Goal: Communication & Community: Answer question/provide support

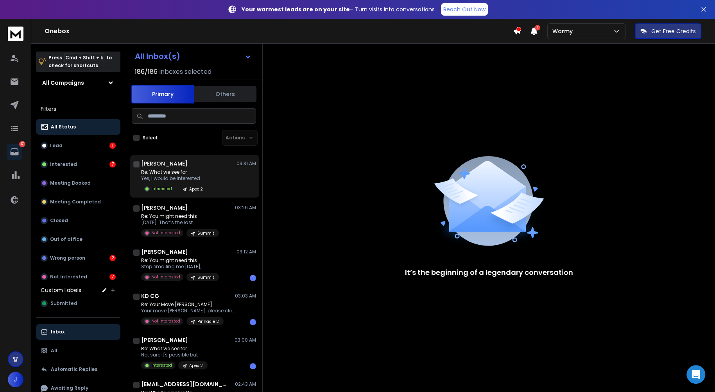
click at [222, 179] on div "Re: What we see for Yes, I would be interested. Interested Apex 2" at bounding box center [198, 181] width 115 height 24
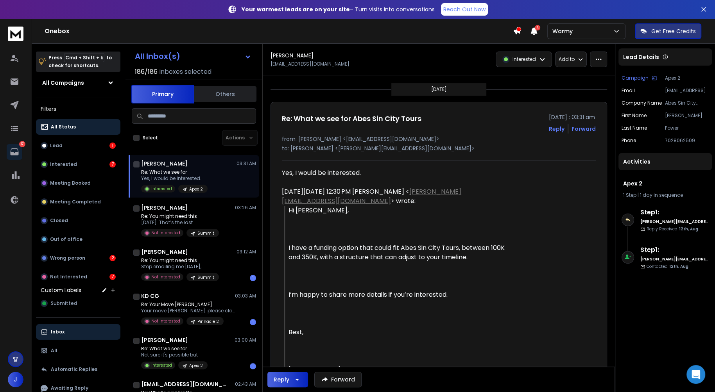
click at [276, 380] on div "Reply" at bounding box center [282, 380] width 16 height 8
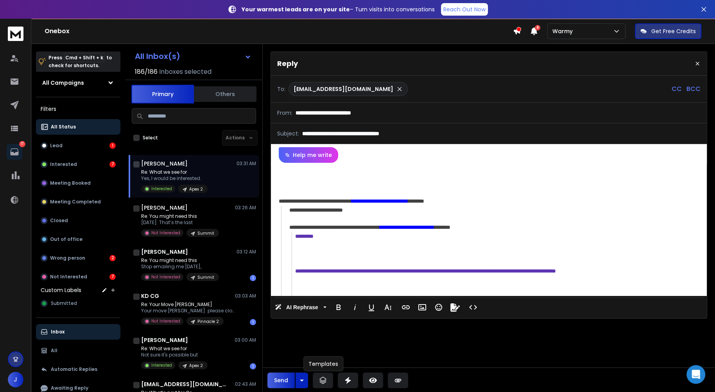
click at [327, 384] on button at bounding box center [323, 381] width 20 height 16
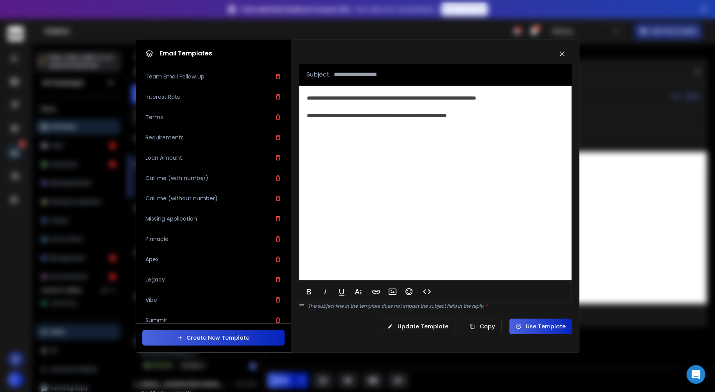
scroll to position [71, 0]
click at [180, 60] on div "Apex" at bounding box center [213, 56] width 127 height 8
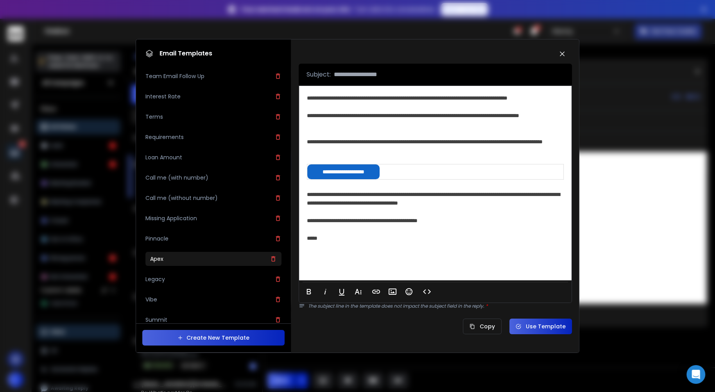
click at [552, 331] on button "Use Template" at bounding box center [540, 327] width 63 height 16
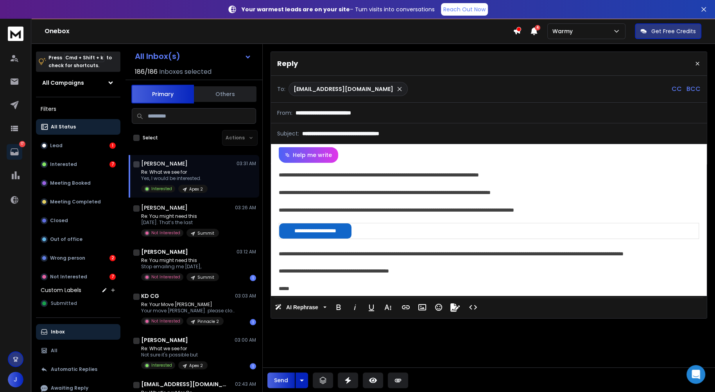
click at [281, 378] on button "Send" at bounding box center [280, 381] width 27 height 16
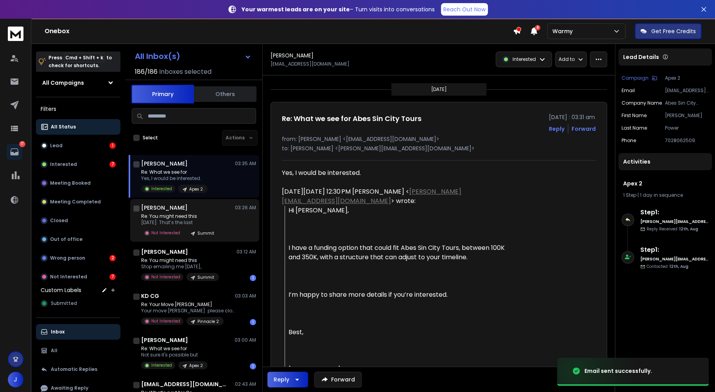
click at [179, 217] on p "Re: You might need this" at bounding box center [180, 216] width 78 height 6
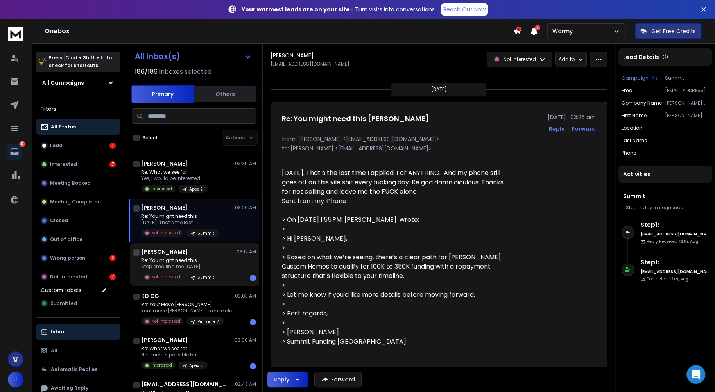
click at [206, 262] on p "Re: You might need this" at bounding box center [180, 261] width 78 height 6
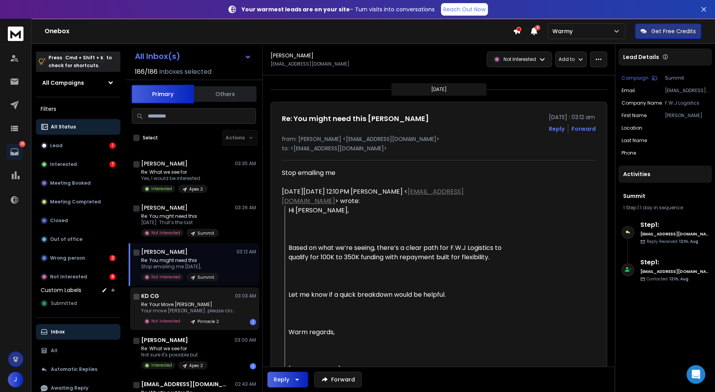
click at [215, 303] on p "Re: Your Move [PERSON_NAME]" at bounding box center [188, 305] width 94 height 6
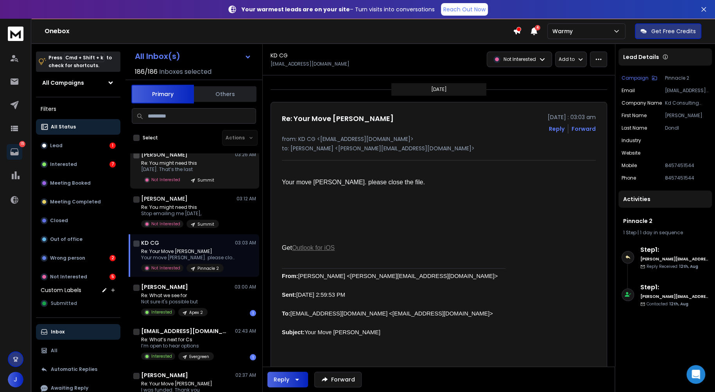
scroll to position [93, 0]
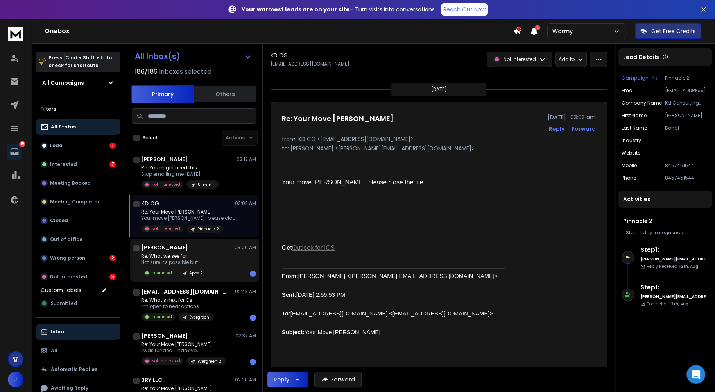
click at [217, 265] on div "Re: What we see for Not sure it's possible but Interested Apex 2 1" at bounding box center [198, 265] width 115 height 24
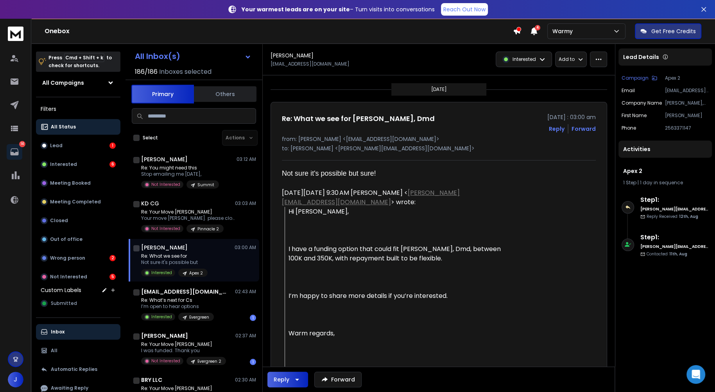
click at [284, 374] on button "Reply" at bounding box center [287, 380] width 41 height 16
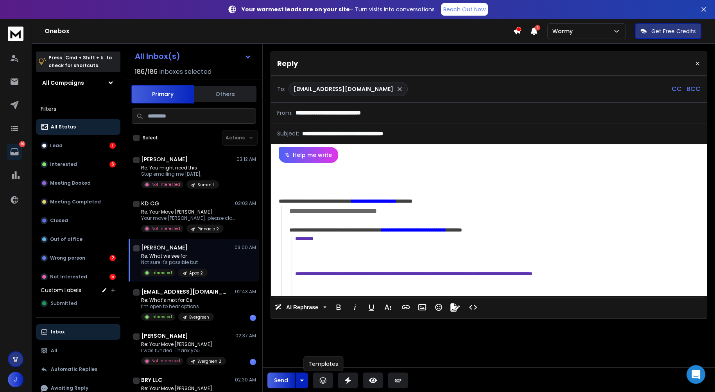
click at [327, 379] on button at bounding box center [323, 381] width 20 height 16
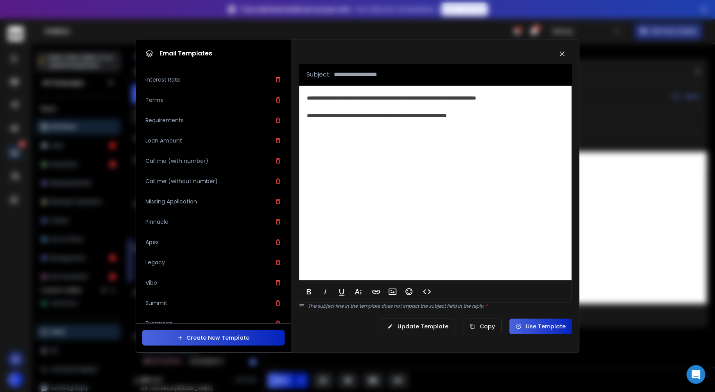
scroll to position [88, 0]
click at [184, 43] on div "Apex" at bounding box center [213, 39] width 127 height 8
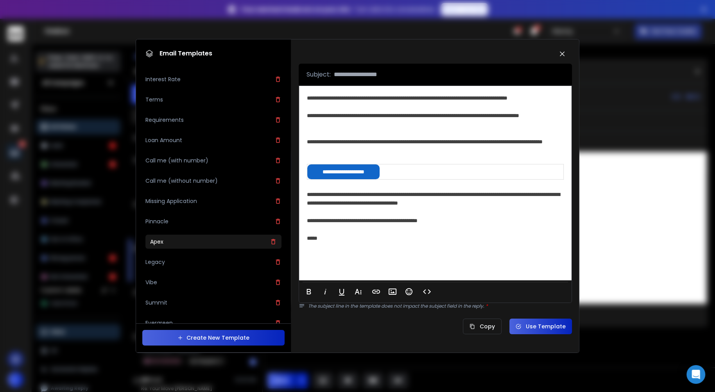
click at [526, 324] on button "Use Template" at bounding box center [540, 327] width 63 height 16
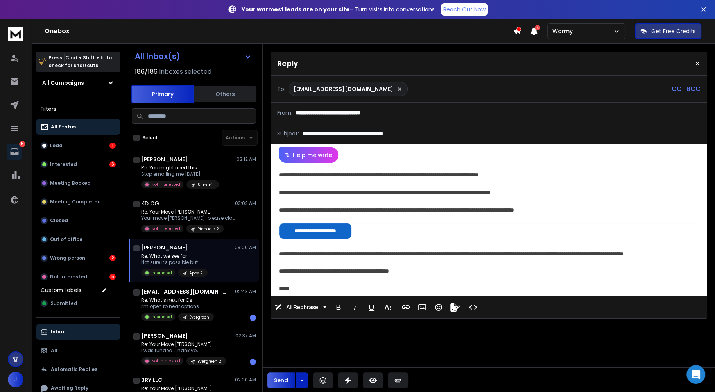
click at [275, 381] on button "Send" at bounding box center [280, 381] width 27 height 16
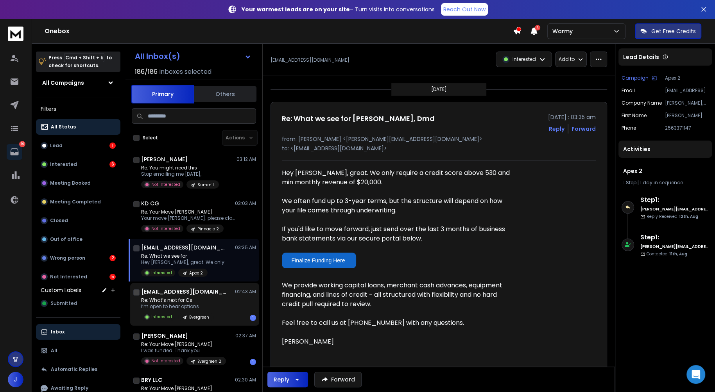
click at [215, 318] on div "Re: What’s next for Cs I’m open to hear options Interested Evergreen 1" at bounding box center [198, 309] width 115 height 24
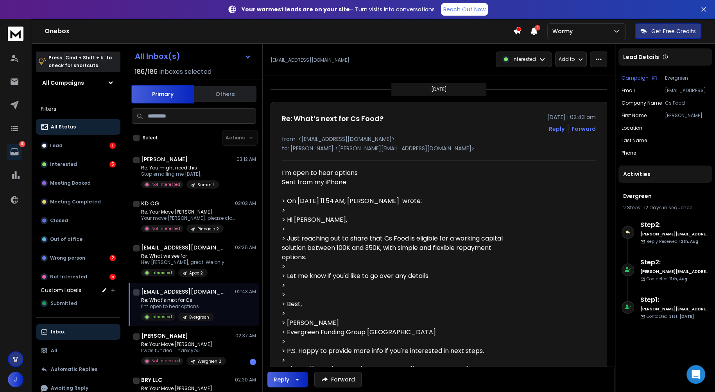
click at [279, 375] on div "Reply" at bounding box center [288, 379] width 28 height 9
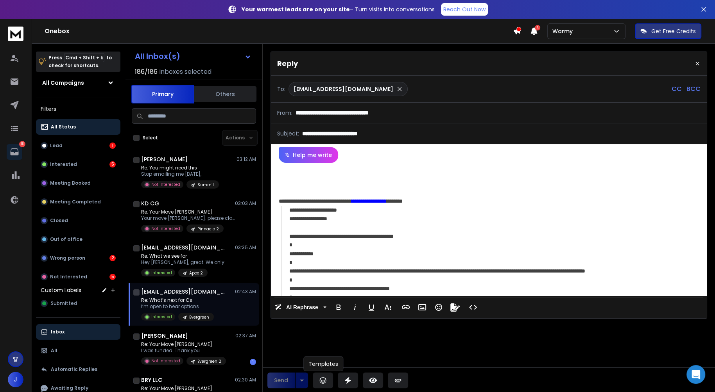
click at [327, 379] on button at bounding box center [323, 381] width 20 height 16
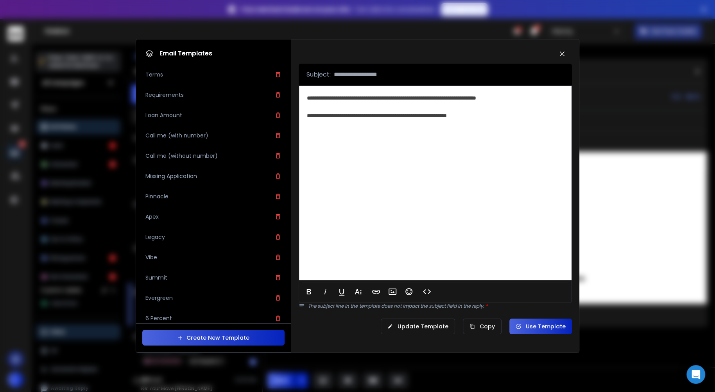
scroll to position [123, 0]
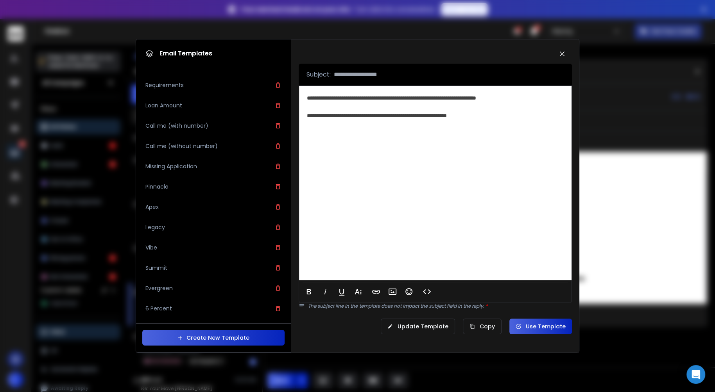
click at [187, 282] on div "Evergreen" at bounding box center [213, 288] width 136 height 14
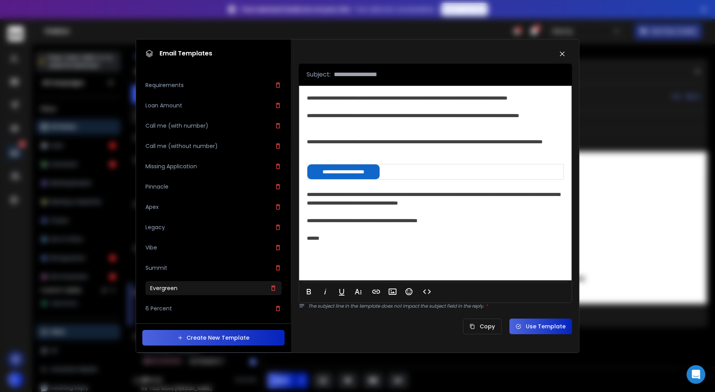
click at [536, 324] on button "Use Template" at bounding box center [540, 327] width 63 height 16
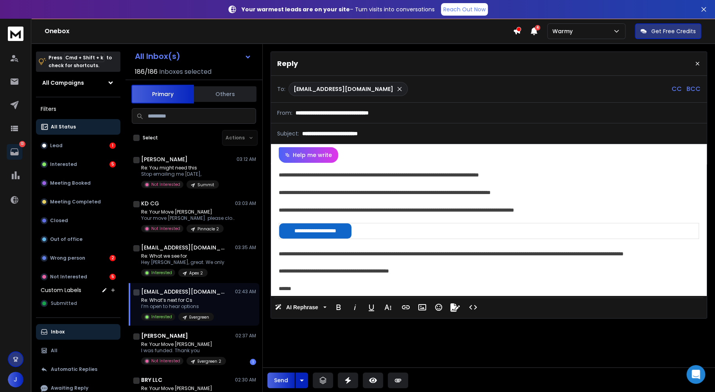
click at [277, 383] on button "Send" at bounding box center [280, 381] width 27 height 16
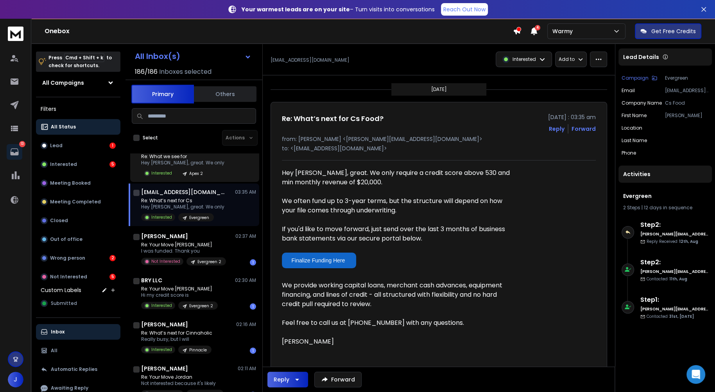
scroll to position [193, 0]
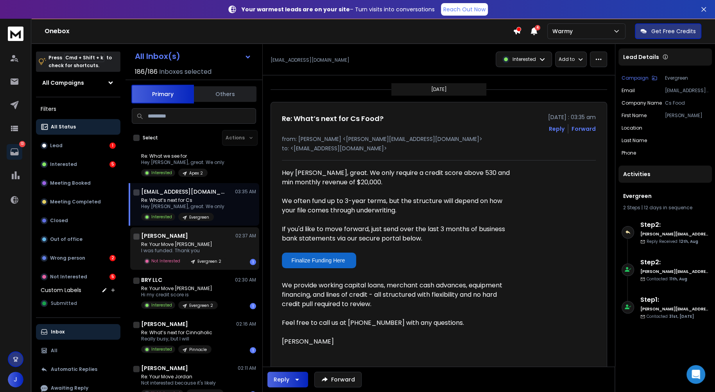
click at [211, 244] on p "Re: Your Move [PERSON_NAME]" at bounding box center [183, 245] width 85 height 6
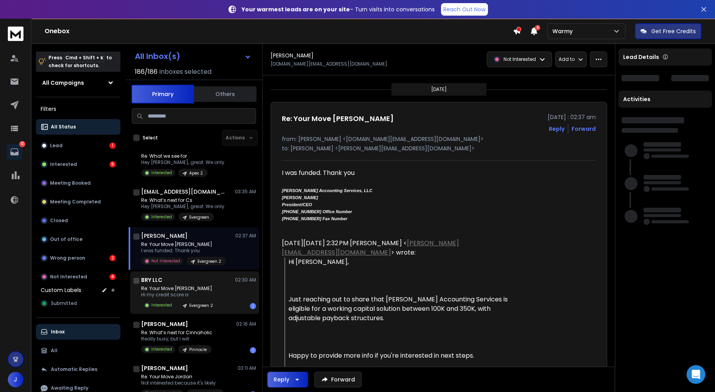
click at [224, 291] on div "Re: Your Move [PERSON_NAME] Hi my credit score is Interested Evergreen 2 1" at bounding box center [198, 298] width 115 height 24
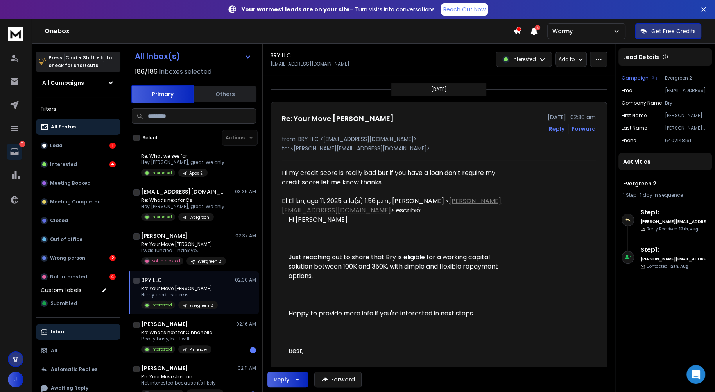
click at [538, 67] on div "BRY LLC BRY LLC [EMAIL_ADDRESS][DOMAIN_NAME] Interested Add to Interested Add to" at bounding box center [439, 60] width 352 height 32
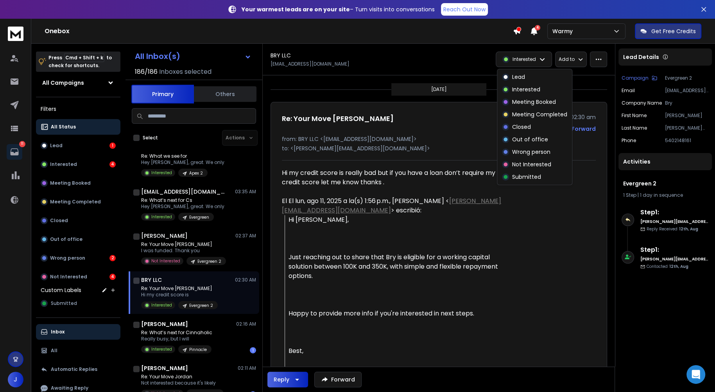
click at [538, 57] on div "Interested" at bounding box center [523, 59] width 55 height 15
click at [536, 155] on p "Wrong person" at bounding box center [531, 152] width 38 height 8
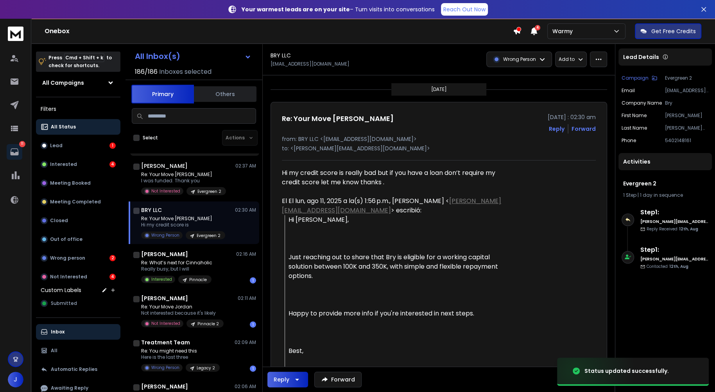
scroll to position [264, 0]
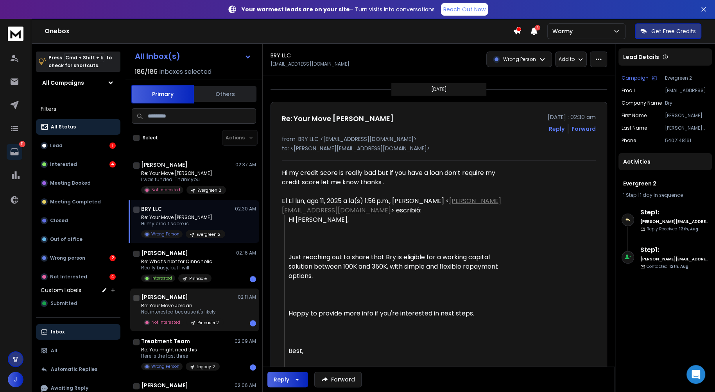
click at [211, 313] on p "Not interested because it's likely" at bounding box center [182, 312] width 82 height 6
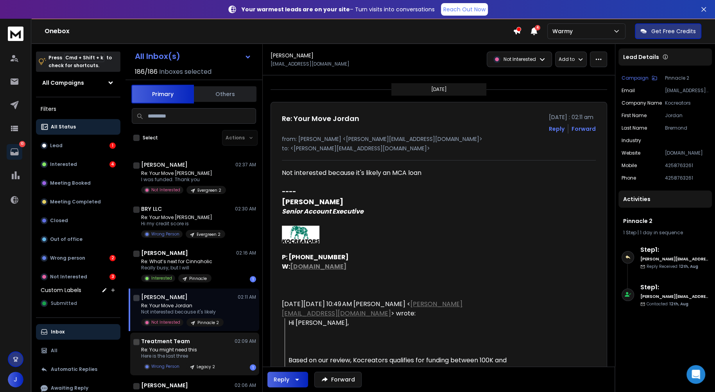
click at [216, 353] on p "Here is the last three" at bounding box center [180, 356] width 79 height 6
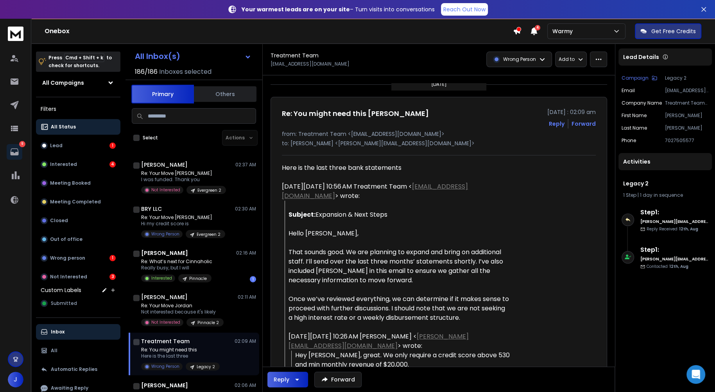
scroll to position [0, 0]
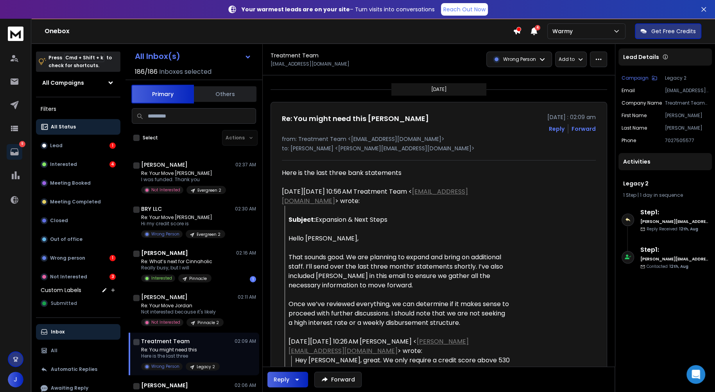
click at [546, 66] on div "Wrong Person" at bounding box center [519, 59] width 65 height 15
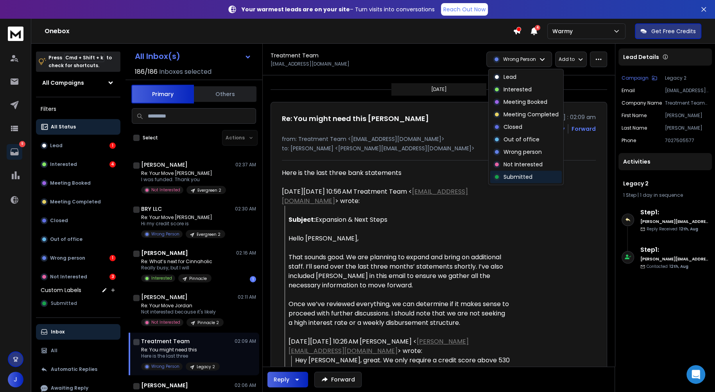
click at [512, 174] on p "Submitted" at bounding box center [517, 177] width 29 height 8
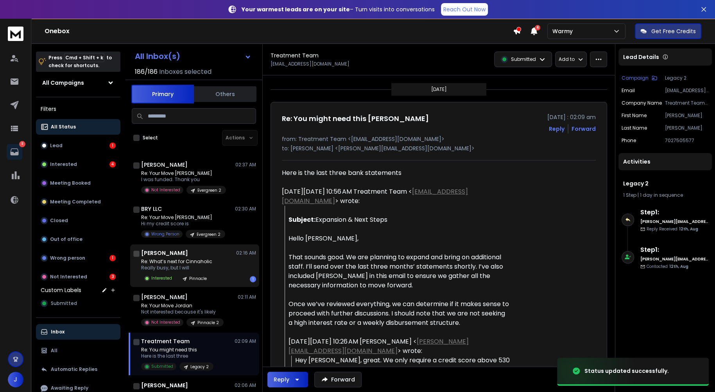
click at [217, 270] on div "Re: What’s next for Cinnaholic Really busy, but I will Interested Pinnacle 1" at bounding box center [198, 271] width 115 height 24
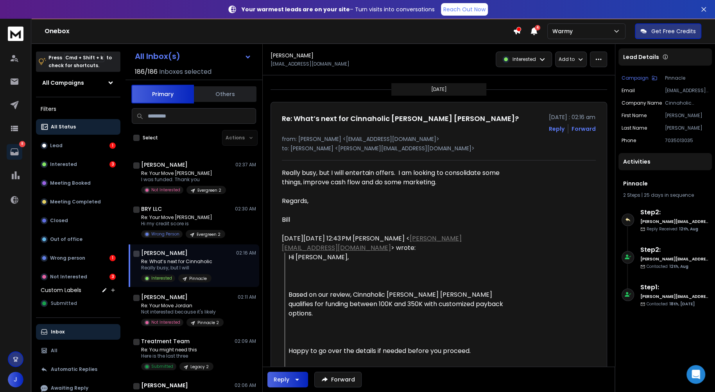
click at [277, 374] on button "Reply" at bounding box center [287, 380] width 41 height 16
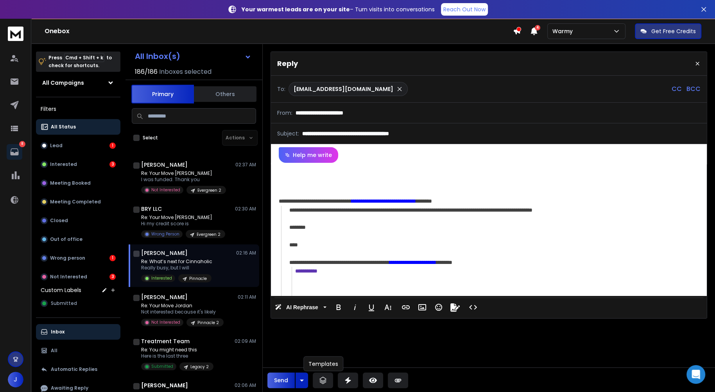
click at [320, 380] on icon at bounding box center [323, 381] width 8 height 8
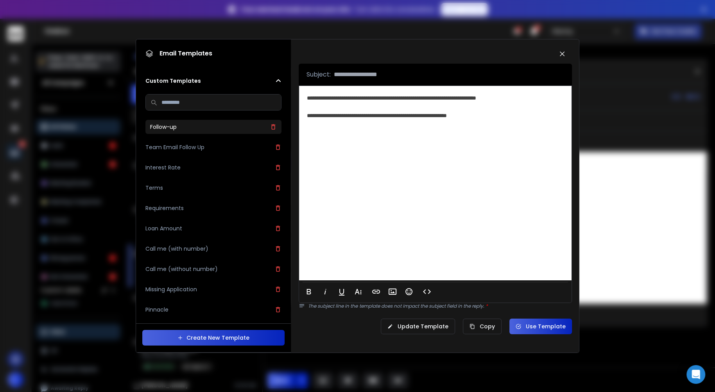
click at [184, 131] on div "Pinnacle" at bounding box center [213, 127] width 127 height 8
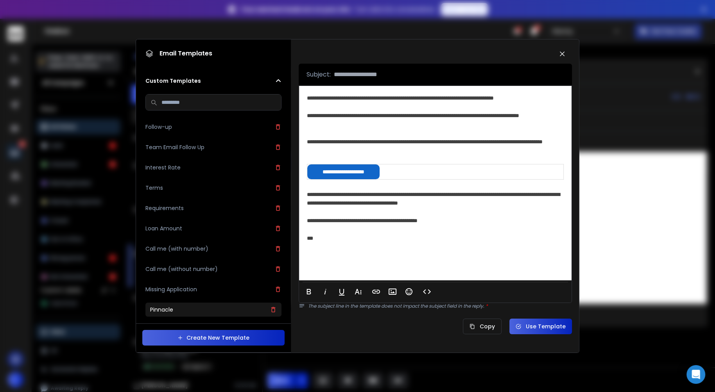
click at [538, 328] on button "Use Template" at bounding box center [540, 327] width 63 height 16
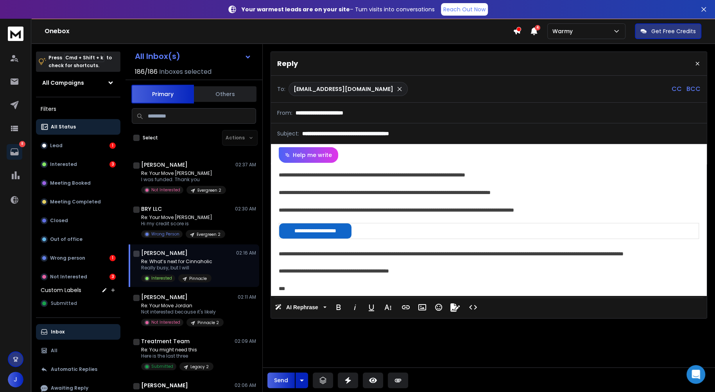
click at [279, 382] on button "Send" at bounding box center [280, 381] width 27 height 16
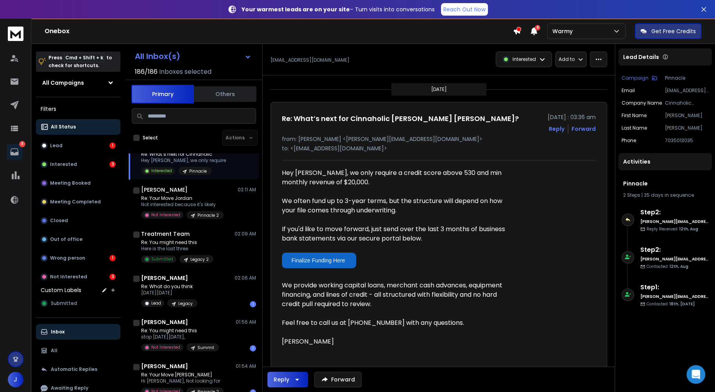
scroll to position [372, 0]
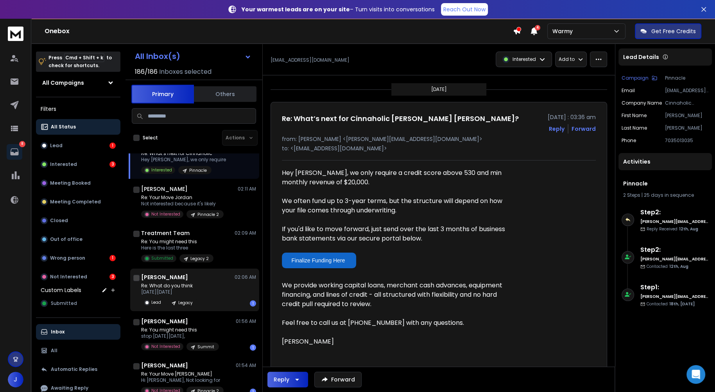
click at [217, 284] on div "Re: What do you think [DATE][DATE] Lead Legacy 1" at bounding box center [198, 295] width 115 height 24
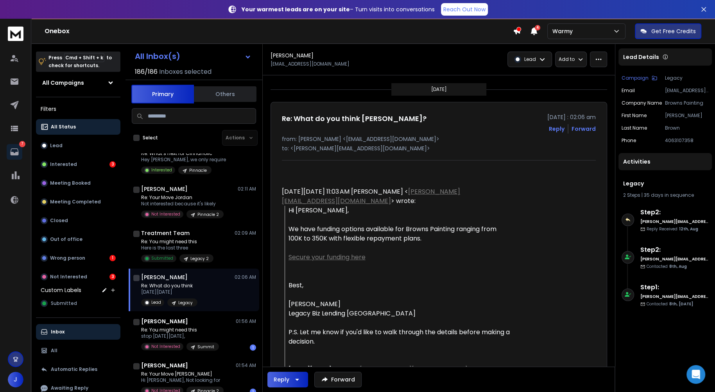
scroll to position [421, 0]
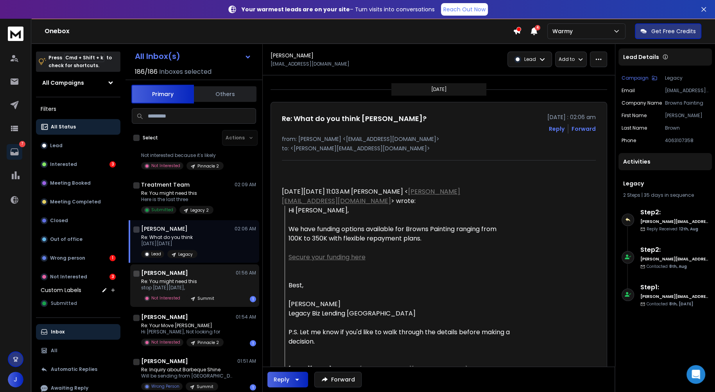
click at [203, 304] on div "[PERSON_NAME] 01:56 AM Re: You might need this stop [DATE][DATE], Not Intereste…" at bounding box center [194, 286] width 129 height 43
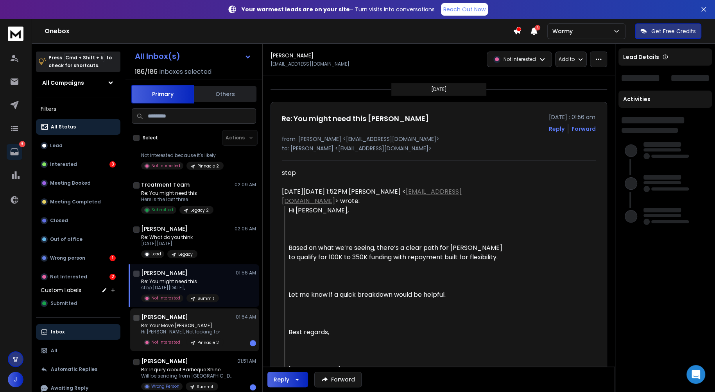
click at [220, 323] on div "Re: Your Move [PERSON_NAME] Hi [PERSON_NAME], Not looking for Not Interested Pi…" at bounding box center [198, 335] width 115 height 24
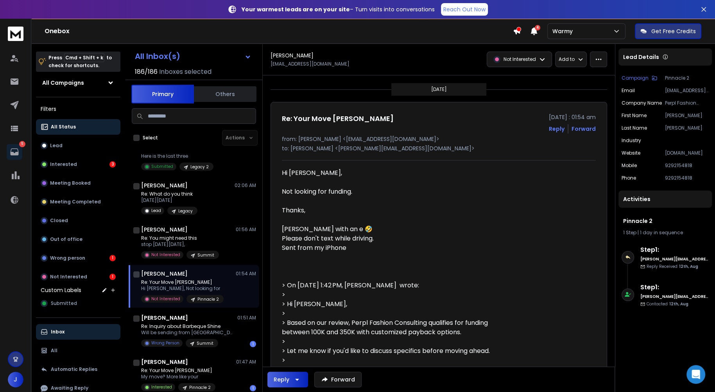
scroll to position [473, 0]
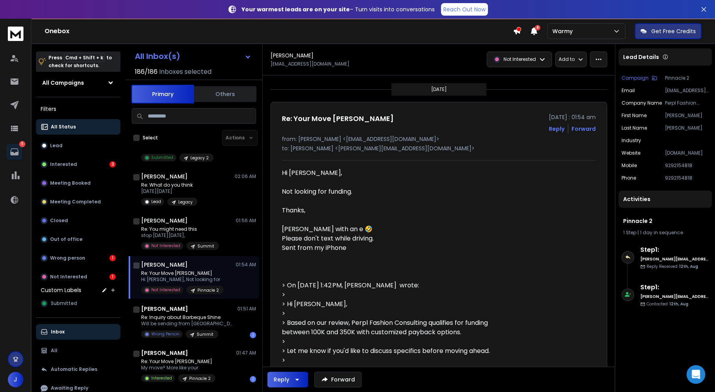
click at [220, 323] on div "Re: Inquiry about Barbeque Shine Will be sending from [PERSON_NAME] Wrong Perso…" at bounding box center [198, 327] width 115 height 24
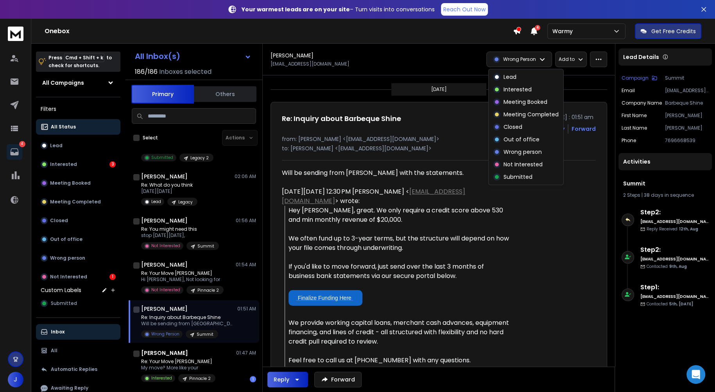
click at [545, 61] on icon at bounding box center [542, 59] width 6 height 6
click at [523, 89] on p "Interested" at bounding box center [517, 90] width 28 height 8
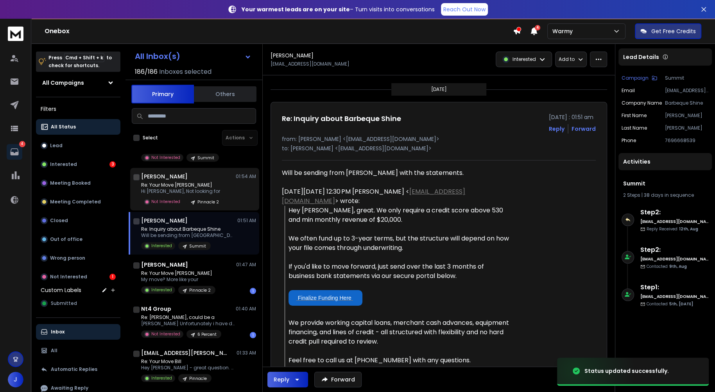
scroll to position [567, 0]
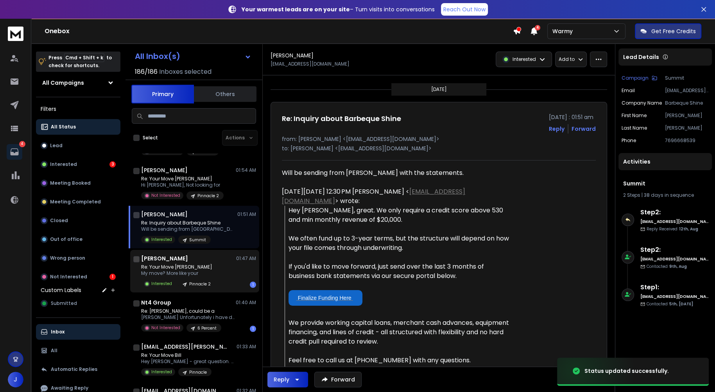
click at [208, 271] on p "My move? More like your" at bounding box center [178, 273] width 74 height 6
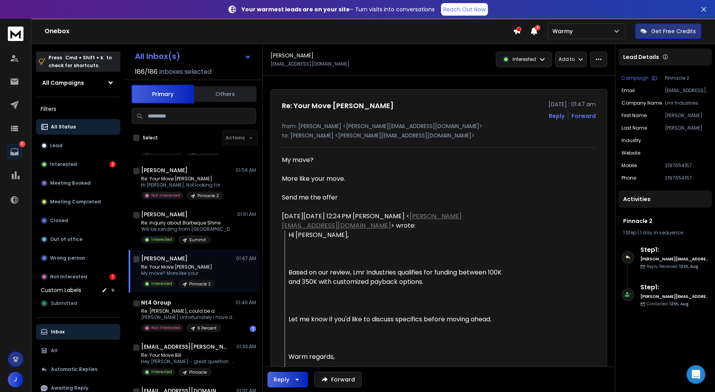
scroll to position [0, 0]
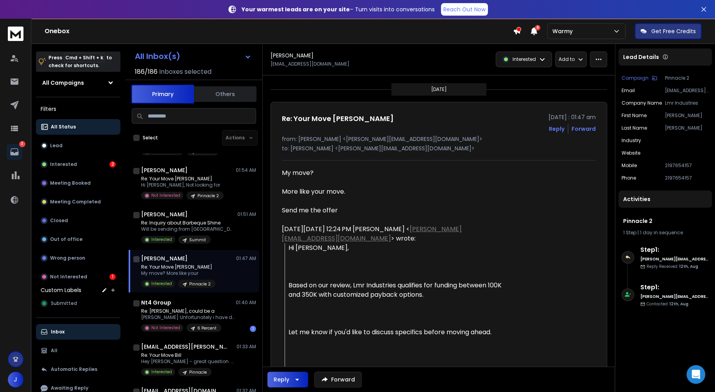
click at [274, 377] on div "Reply" at bounding box center [282, 380] width 16 height 8
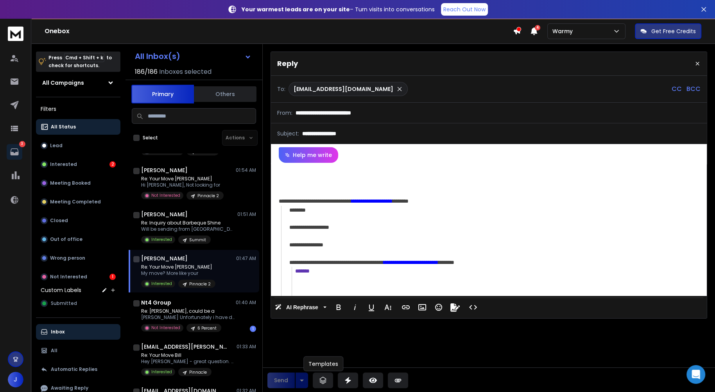
click at [319, 383] on icon at bounding box center [323, 381] width 8 height 8
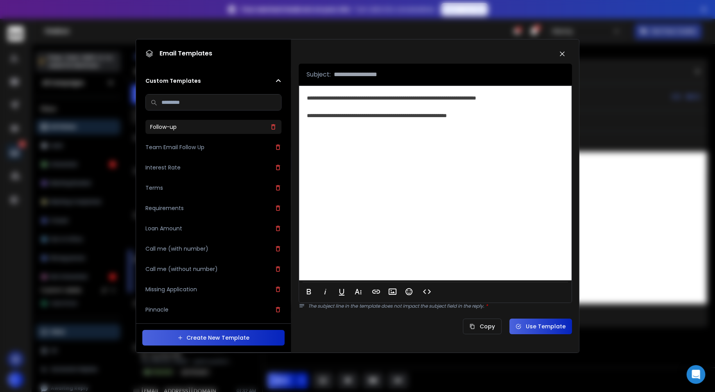
click at [178, 315] on div "Pinnacle" at bounding box center [213, 310] width 136 height 14
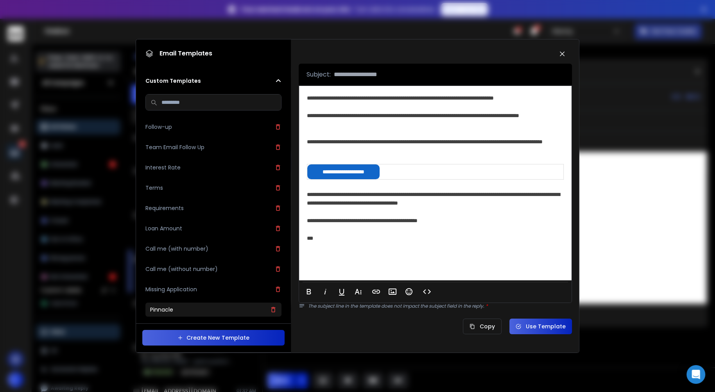
click at [534, 328] on button "Use Template" at bounding box center [540, 327] width 63 height 16
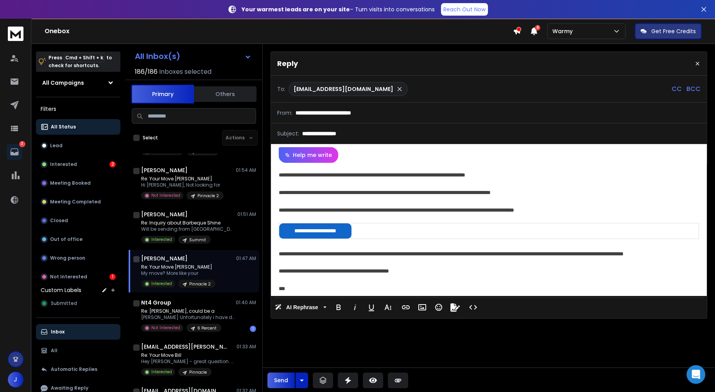
click at [280, 377] on button "Send" at bounding box center [280, 381] width 27 height 16
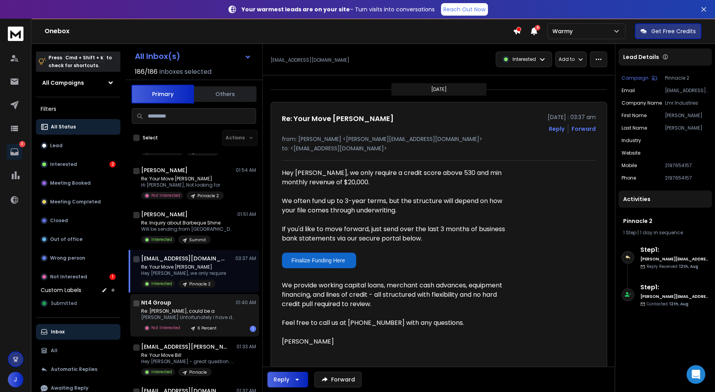
click at [213, 299] on div "Nt4 Group 01:40 AM" at bounding box center [198, 303] width 115 height 8
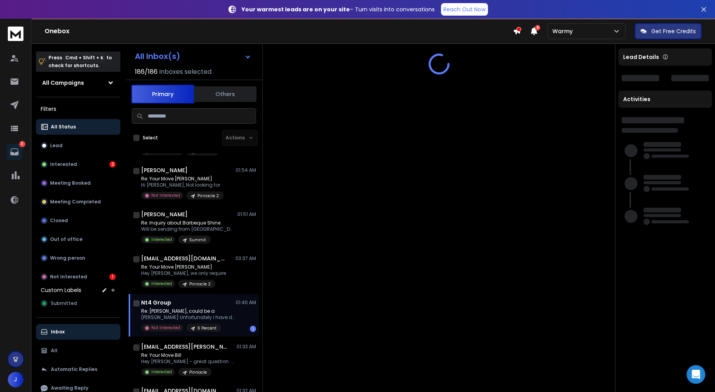
click at [219, 317] on p "[PERSON_NAME] Unfortunately i have different" at bounding box center [188, 318] width 94 height 6
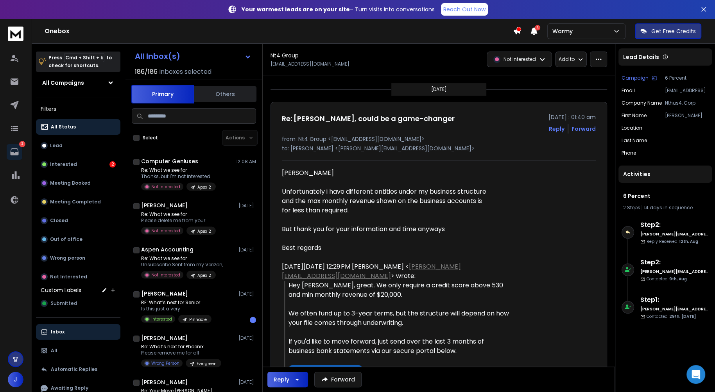
scroll to position [1505, 0]
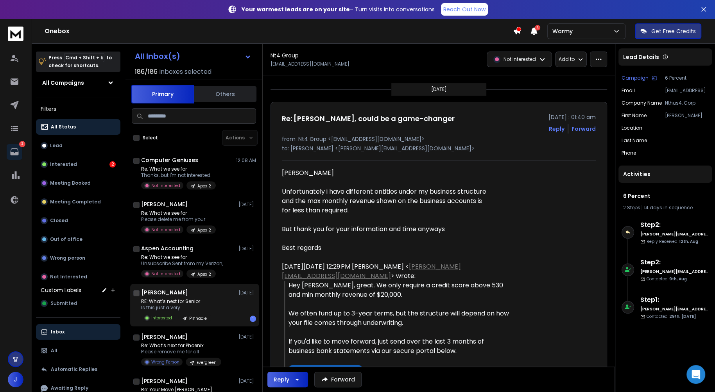
click at [188, 294] on div "[PERSON_NAME] [DATE]" at bounding box center [198, 293] width 115 height 8
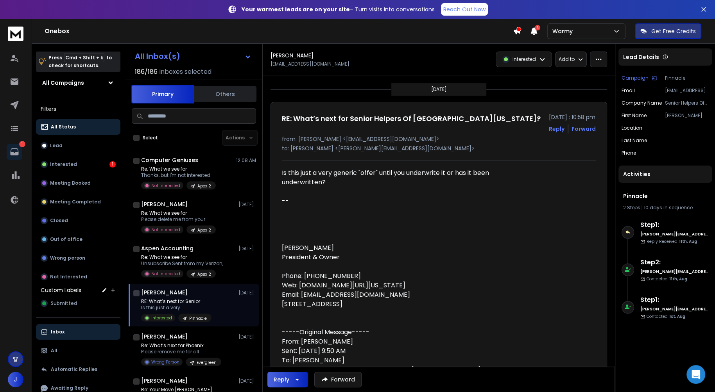
click at [522, 64] on div "Interested" at bounding box center [523, 59] width 55 height 15
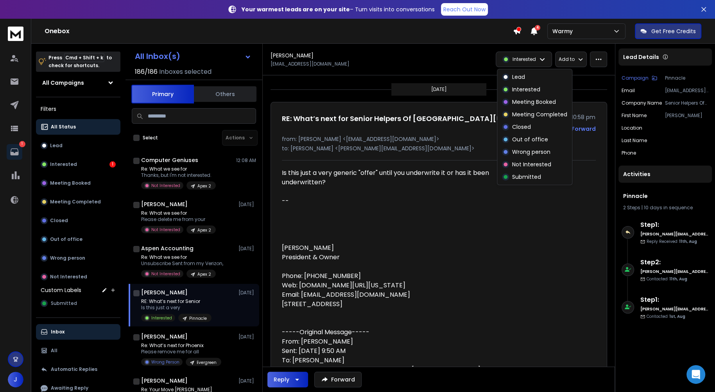
click at [489, 236] on div "Is this just a very generic "offer" until you underwrite it or has it been unde…" at bounding box center [399, 387] width 234 height 438
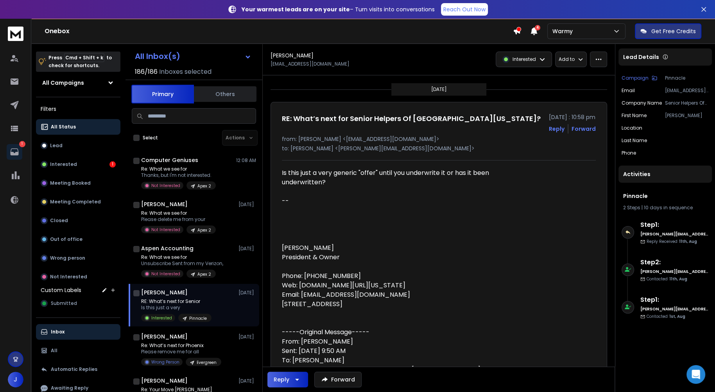
click at [530, 59] on p "Interested" at bounding box center [523, 59] width 23 height 6
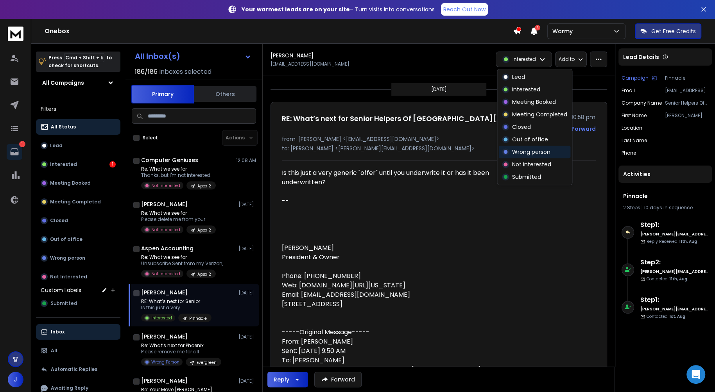
click at [521, 150] on p "Wrong person" at bounding box center [531, 152] width 38 height 8
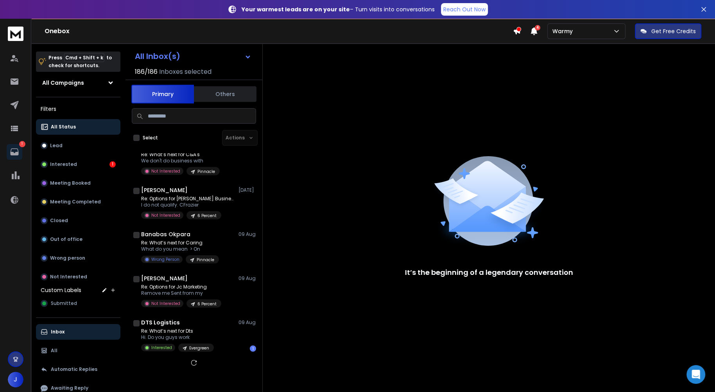
scroll to position [2007, 0]
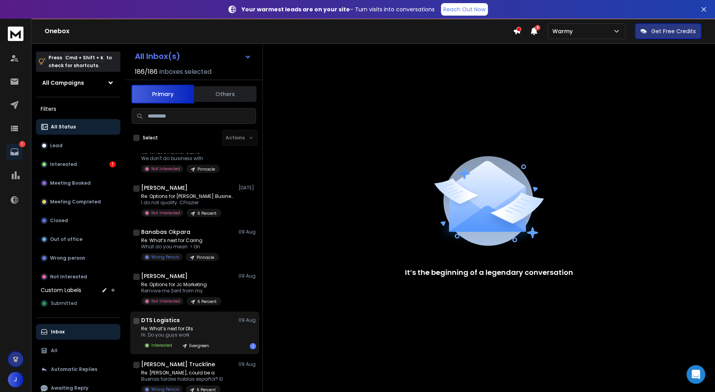
click at [209, 326] on p "Re: What’s next for Dts" at bounding box center [177, 329] width 73 height 6
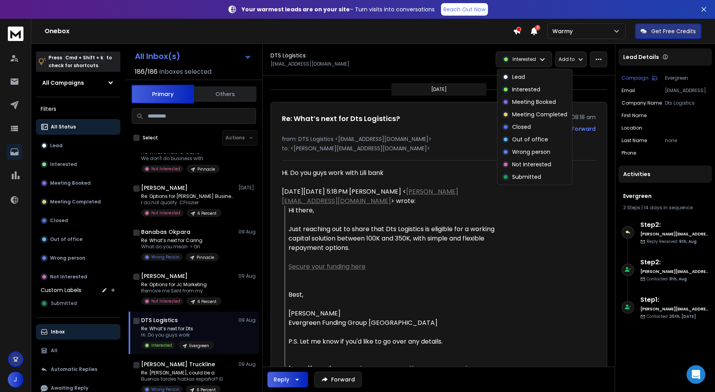
click at [531, 55] on div "Interested" at bounding box center [523, 59] width 55 height 15
click at [521, 150] on p "Wrong person" at bounding box center [531, 152] width 38 height 8
